Goal: Communication & Community: Answer question/provide support

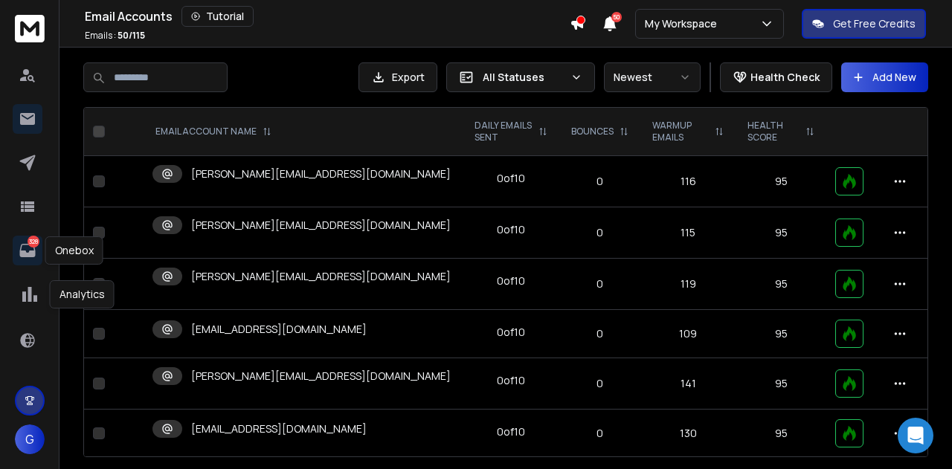
click at [23, 247] on icon at bounding box center [28, 251] width 18 height 18
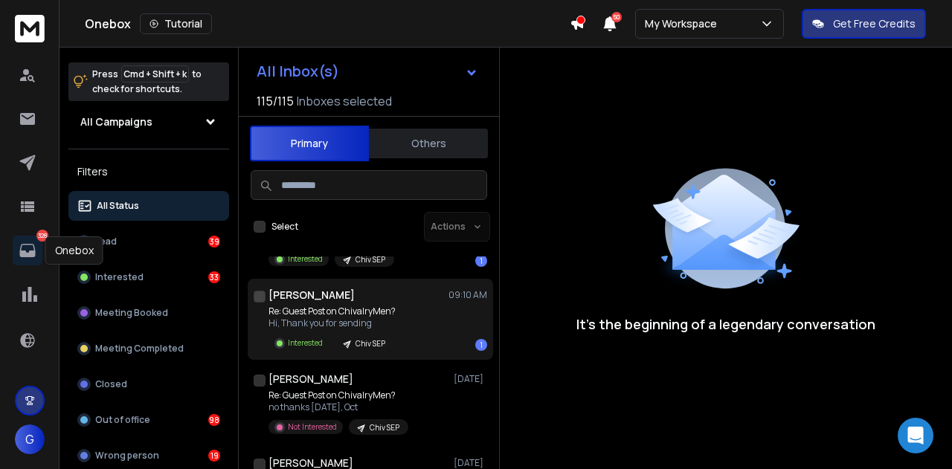
scroll to position [157, 0]
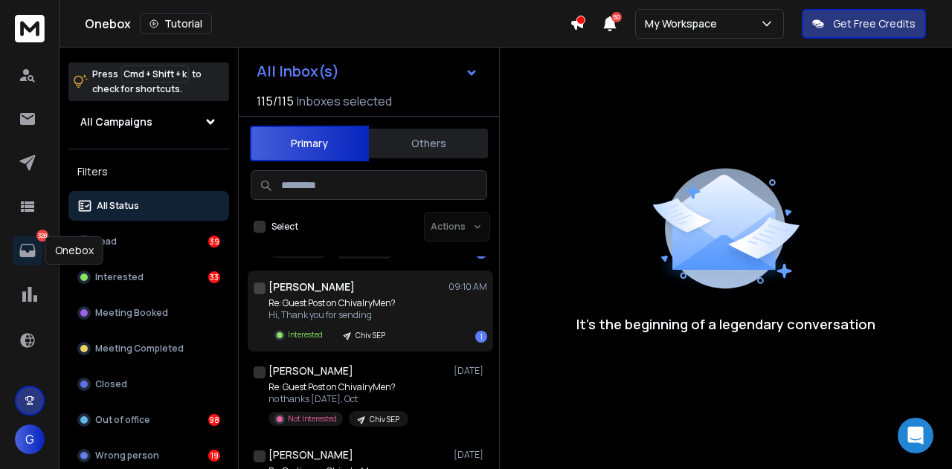
click at [373, 312] on p "Hi, Thank you for sending" at bounding box center [331, 315] width 127 height 12
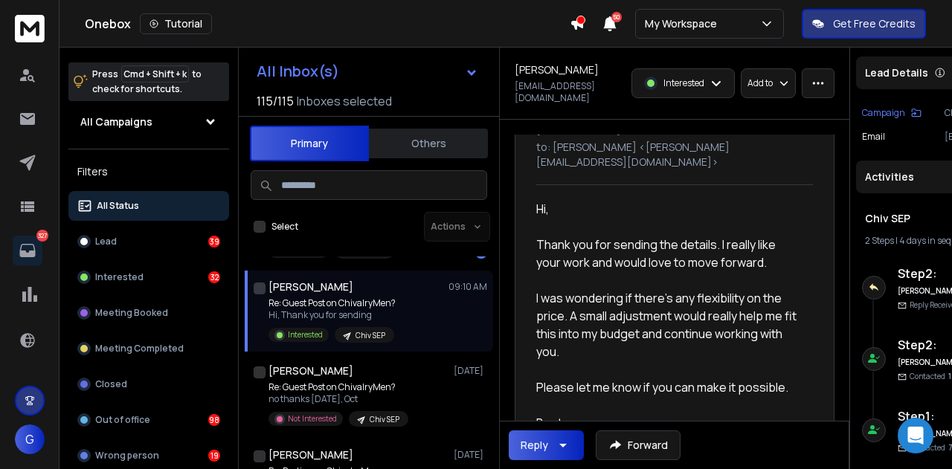
scroll to position [130, 0]
click at [543, 438] on div "Reply" at bounding box center [534, 445] width 28 height 15
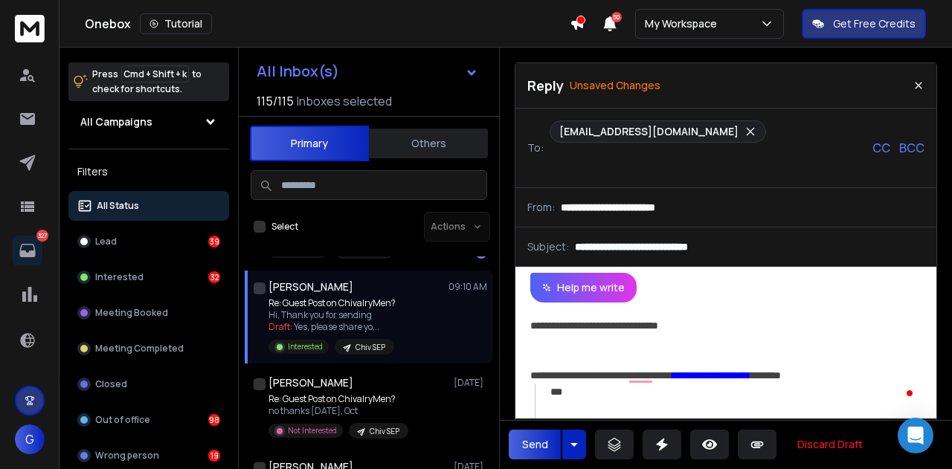
click at [520, 442] on button "Send" at bounding box center [535, 445] width 52 height 30
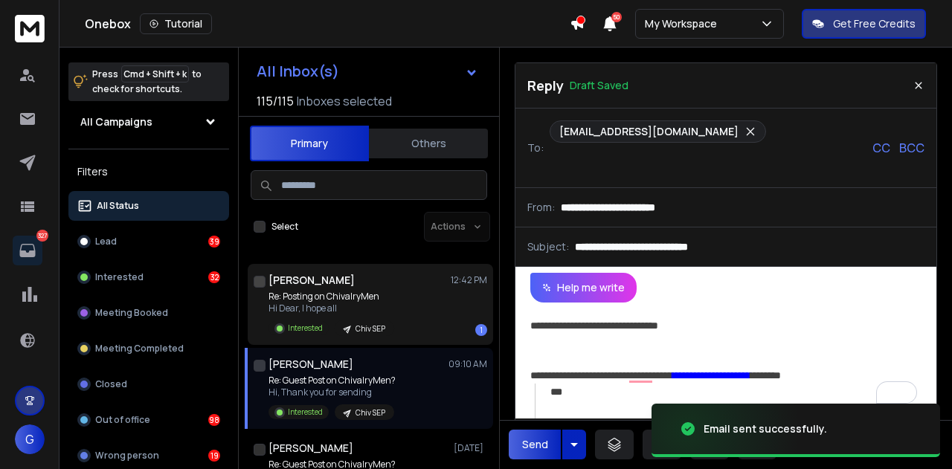
click at [359, 293] on p "Re: Posting on ChivalryMen" at bounding box center [331, 297] width 126 height 12
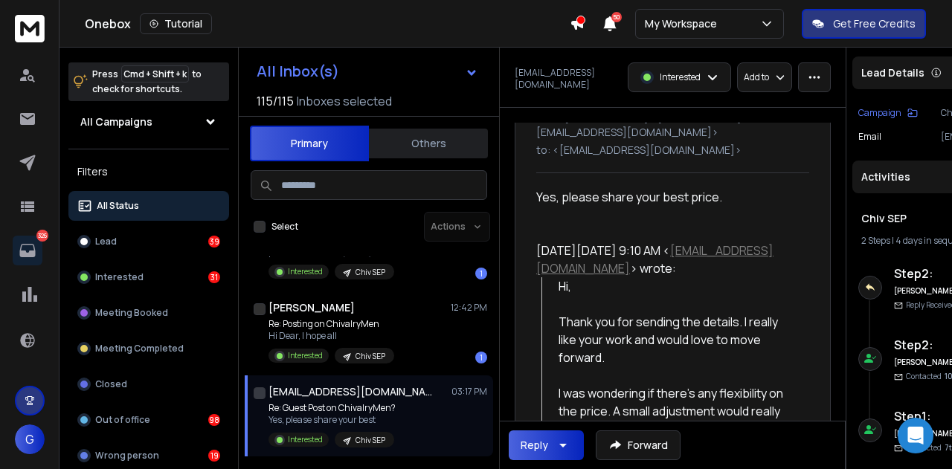
scroll to position [106, 0]
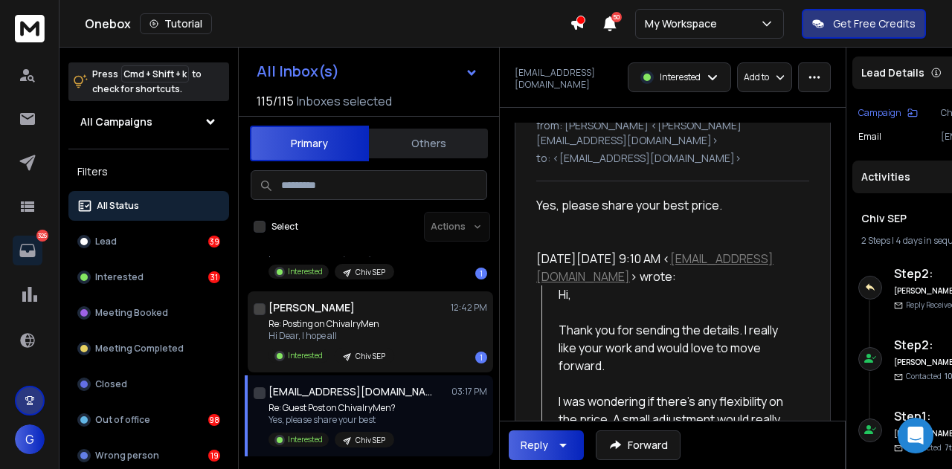
click at [387, 332] on p "Hi Dear, I hope all" at bounding box center [331, 336] width 126 height 12
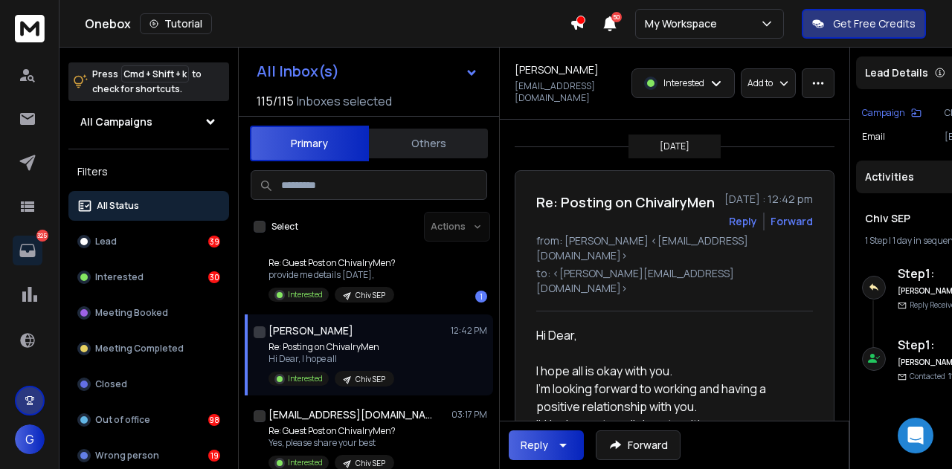
scroll to position [74, 0]
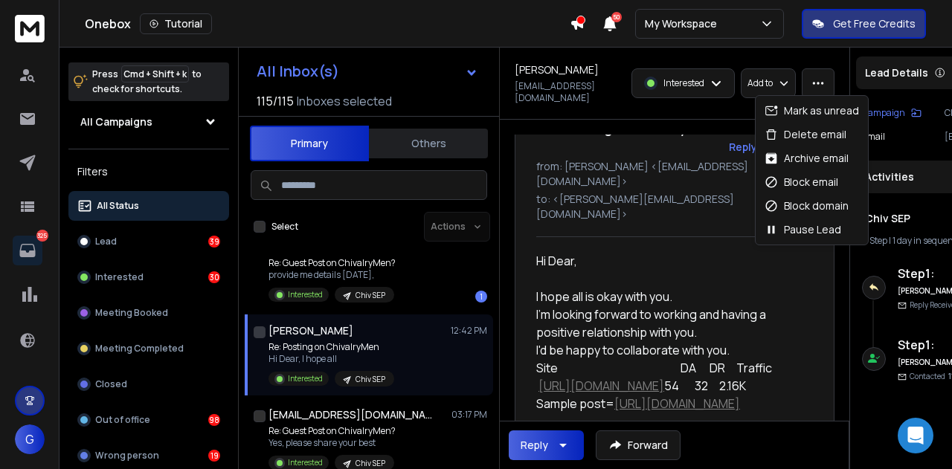
click at [834, 68] on button "button" at bounding box center [817, 83] width 33 height 30
click at [821, 178] on div "Block email" at bounding box center [801, 182] width 74 height 15
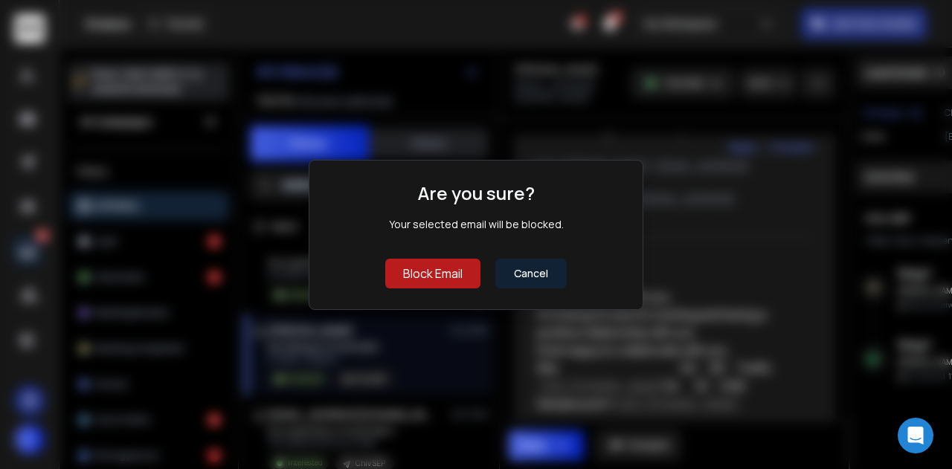
click at [445, 274] on button "Block Email" at bounding box center [432, 274] width 95 height 30
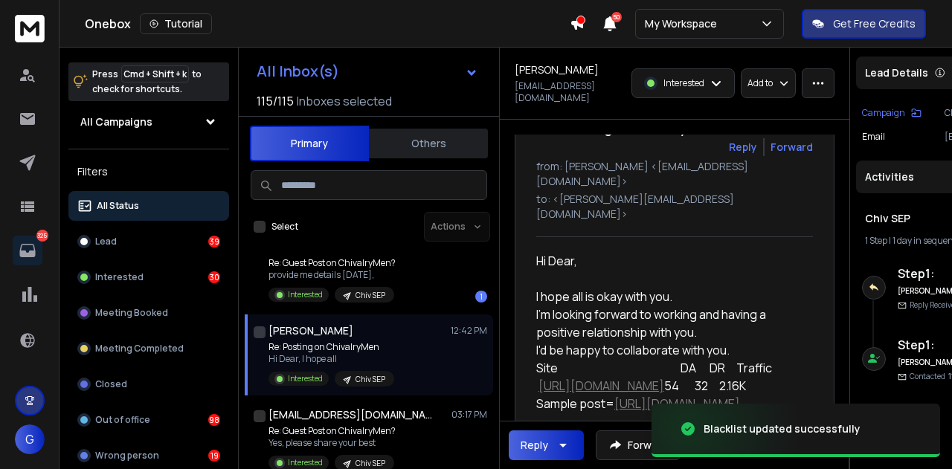
scroll to position [0, 0]
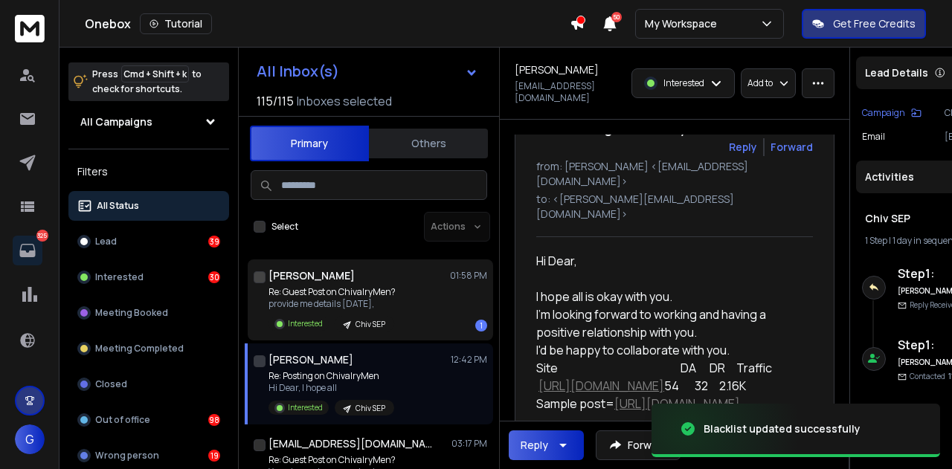
click at [354, 316] on div "Chiv SEP" at bounding box center [364, 324] width 59 height 16
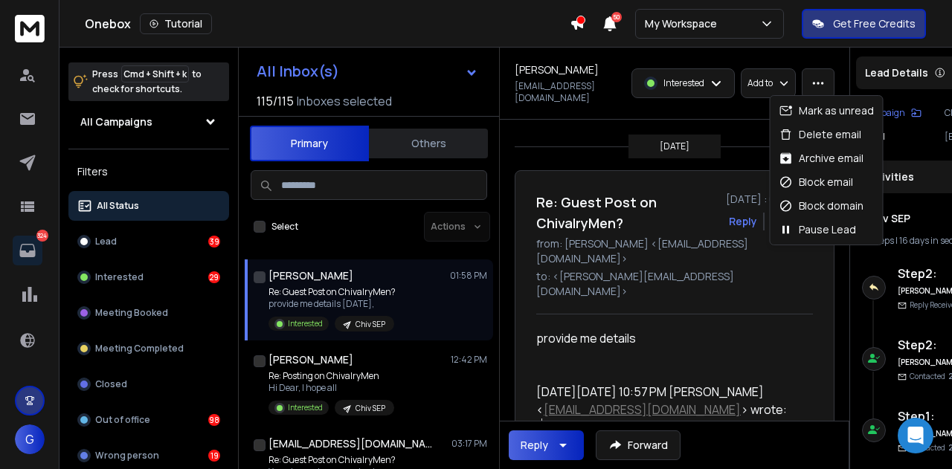
click at [834, 83] on button "button" at bounding box center [817, 83] width 33 height 30
click at [821, 180] on div "Block email" at bounding box center [816, 182] width 74 height 15
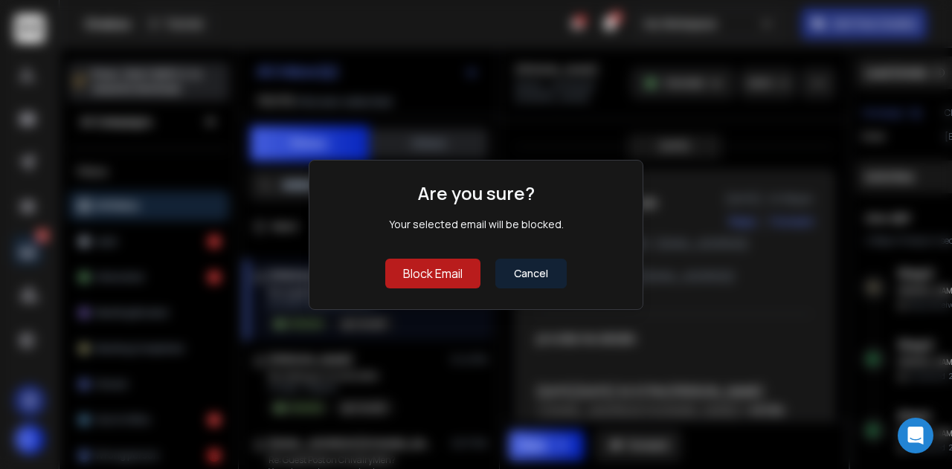
click at [452, 277] on button "Block Email" at bounding box center [432, 274] width 95 height 30
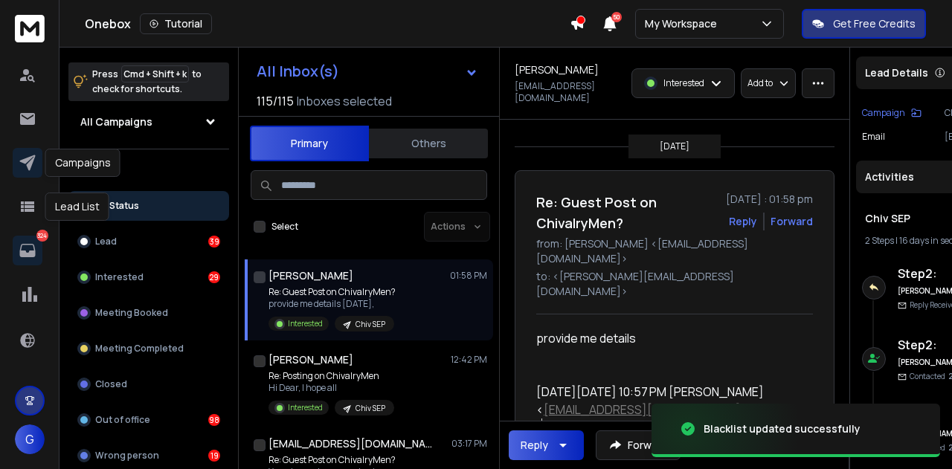
click at [27, 162] on icon at bounding box center [28, 163] width 18 height 18
